Goal: Navigation & Orientation: Find specific page/section

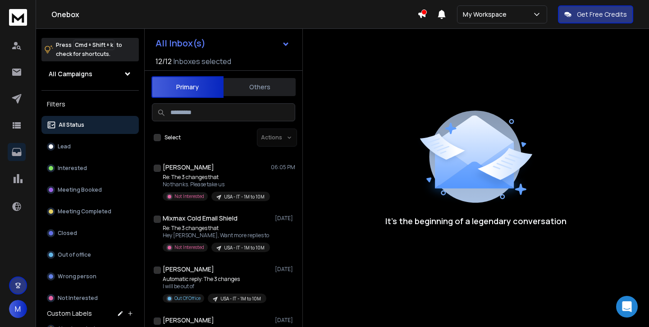
scroll to position [188, 0]
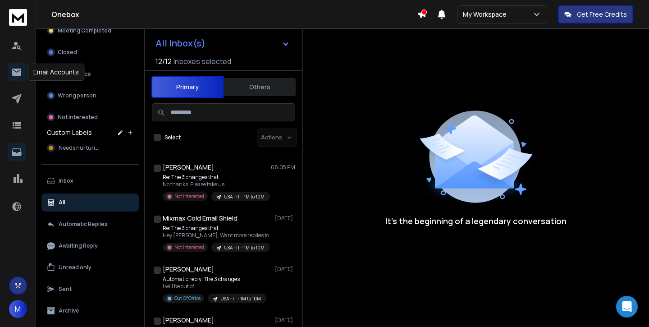
click at [18, 70] on icon at bounding box center [16, 72] width 9 height 7
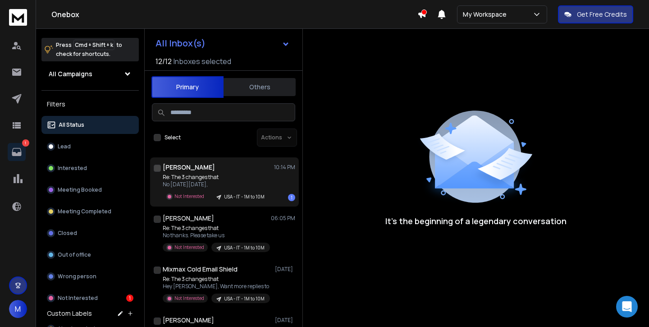
click at [227, 183] on p "No [DATE][DATE]," at bounding box center [216, 184] width 107 height 7
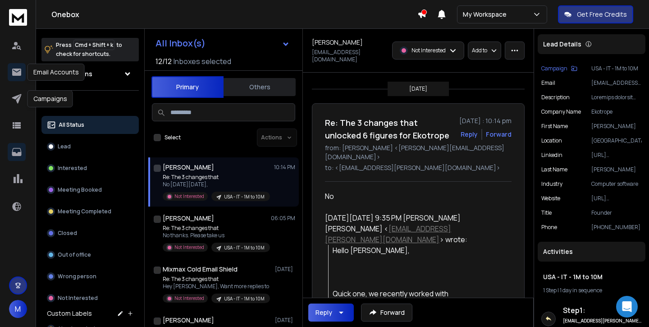
click at [18, 70] on icon at bounding box center [16, 72] width 9 height 7
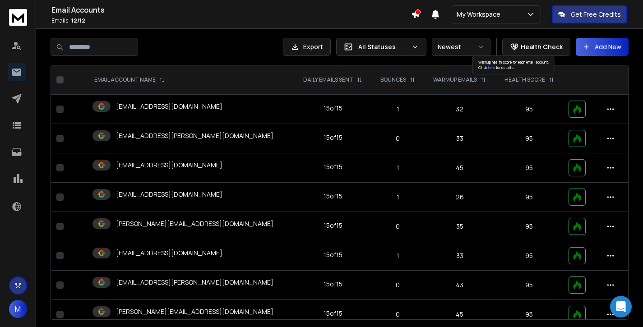
click at [511, 80] on p "HEALTH SCORE" at bounding box center [524, 79] width 41 height 7
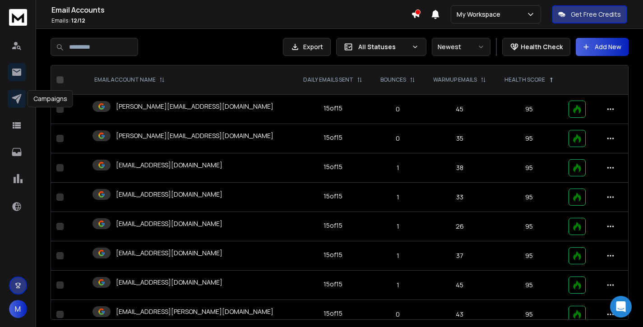
click at [22, 100] on icon at bounding box center [16, 98] width 11 height 11
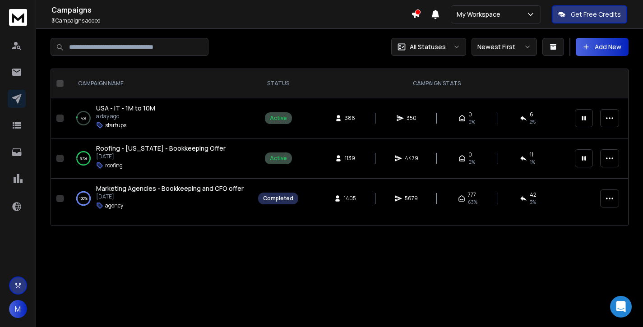
click at [217, 116] on div "4 % USA - IT - 1M to 10M a day ago startups" at bounding box center [159, 118] width 167 height 29
